Goal: Task Accomplishment & Management: Use online tool/utility

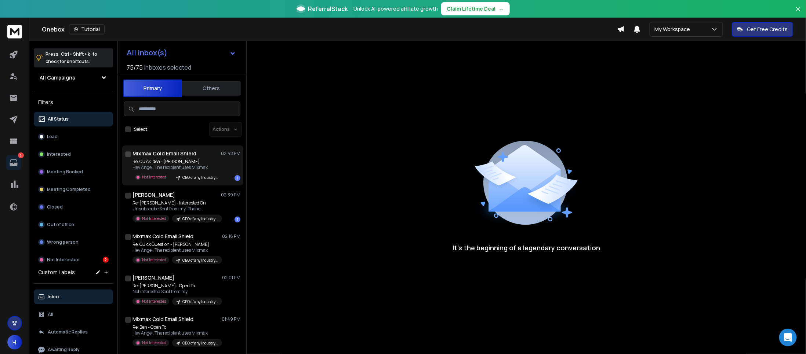
click at [222, 167] on div "Re: Quick Idea - [PERSON_NAME] [PERSON_NAME], The recipient uses Mixmax Not Int…" at bounding box center [186, 170] width 108 height 22
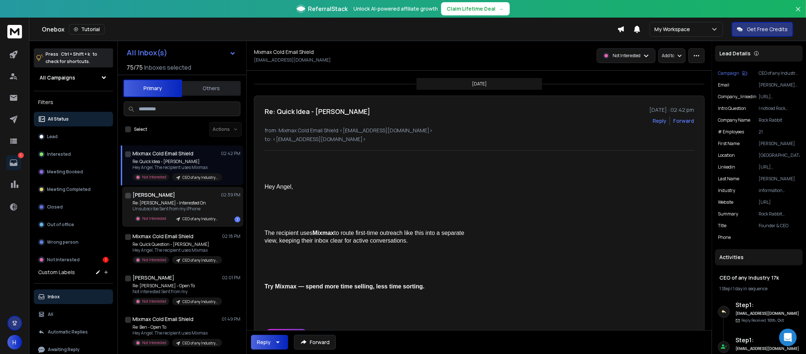
click at [227, 203] on div "Re: Brad - Interested On Unsubscribe Sent from my iPhone Not Interested CEO of …" at bounding box center [186, 211] width 108 height 22
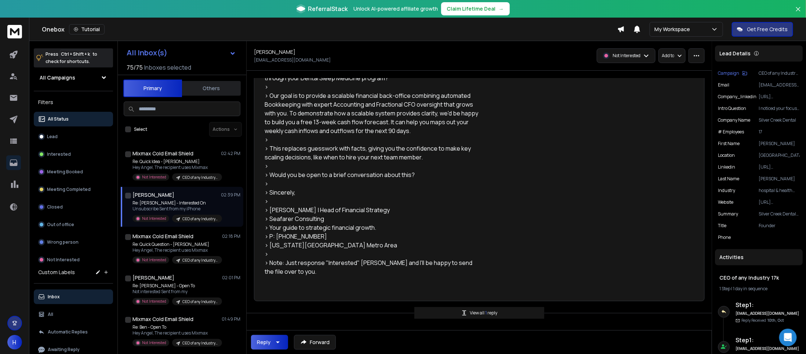
scroll to position [169, 0]
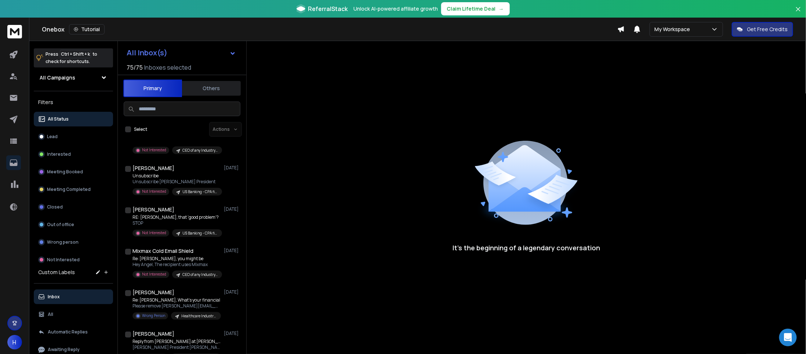
scroll to position [881, 0]
